Goal: Navigation & Orientation: Find specific page/section

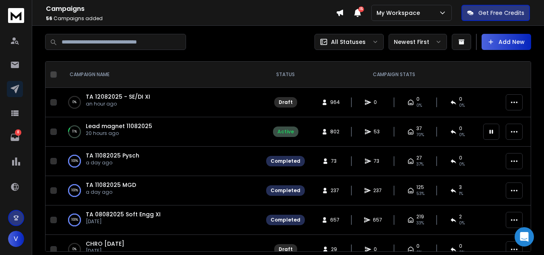
drag, startPoint x: 532, startPoint y: 4, endPoint x: 232, endPoint y: 30, distance: 300.9
click at [232, 30] on div "Campaigns 56 Campaigns Added All Statuses Newest First Add New CAMPAIGN NAME ST…" at bounding box center [288, 143] width 512 height 234
click at [127, 123] on span "Lead magnet 11082025" at bounding box center [119, 126] width 66 height 8
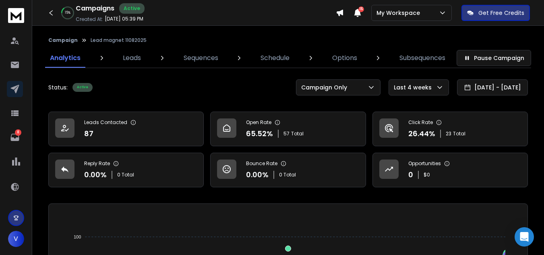
click at [71, 39] on button "Campaign" at bounding box center [62, 40] width 29 height 6
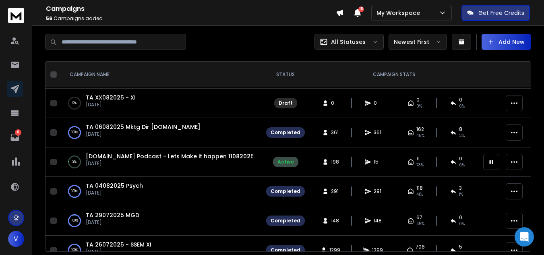
scroll to position [227, 0]
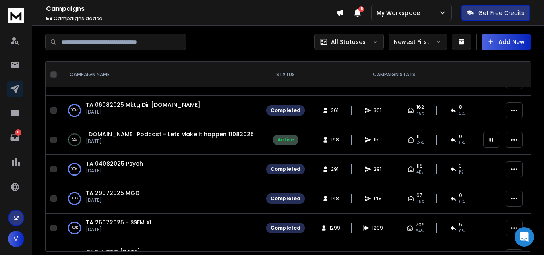
click at [189, 132] on span "[DOMAIN_NAME] Podcast - Lets Make it happen 11082025" at bounding box center [170, 134] width 168 height 8
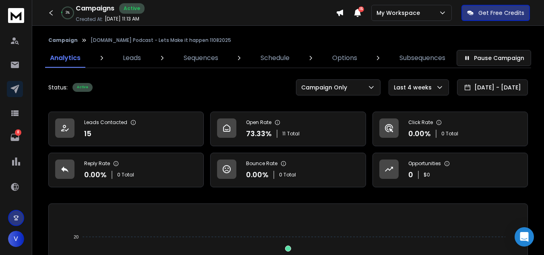
click at [70, 39] on button "Campaign" at bounding box center [62, 40] width 29 height 6
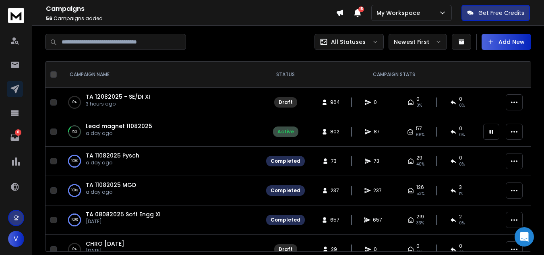
click at [121, 124] on span "Lead magnet 11082025" at bounding box center [119, 126] width 66 height 8
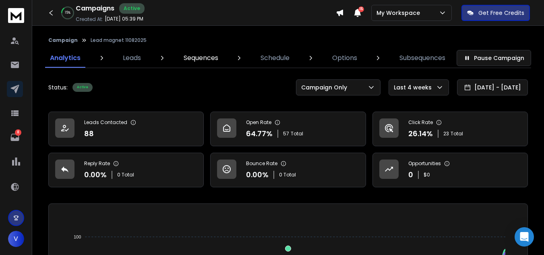
click at [205, 56] on p "Sequences" at bounding box center [201, 58] width 35 height 10
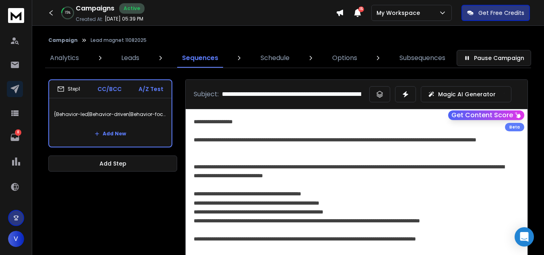
click at [64, 41] on button "Campaign" at bounding box center [62, 40] width 29 height 6
